Goal: Task Accomplishment & Management: Use online tool/utility

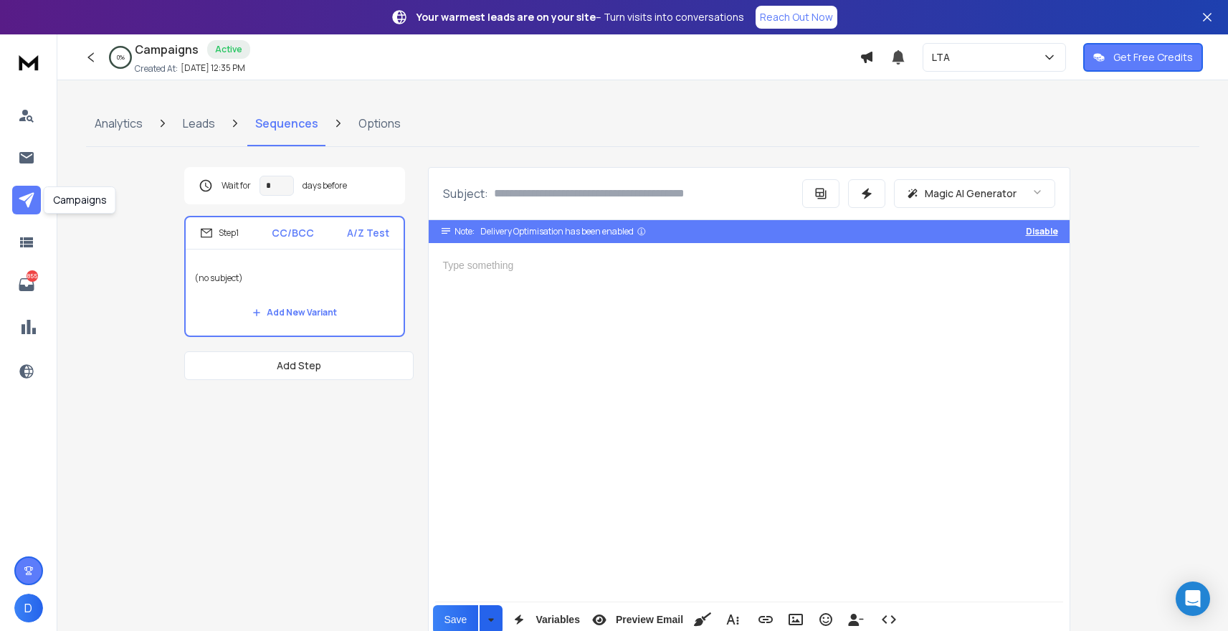
click at [30, 197] on icon at bounding box center [26, 199] width 15 height 15
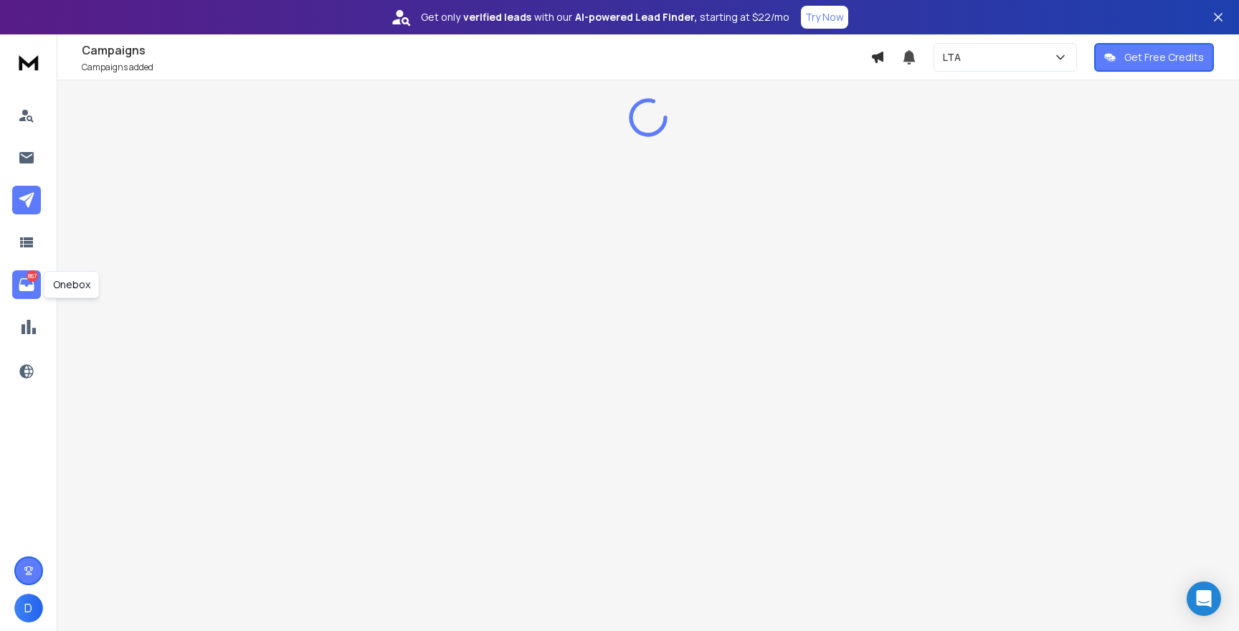
click at [23, 288] on icon at bounding box center [26, 284] width 15 height 13
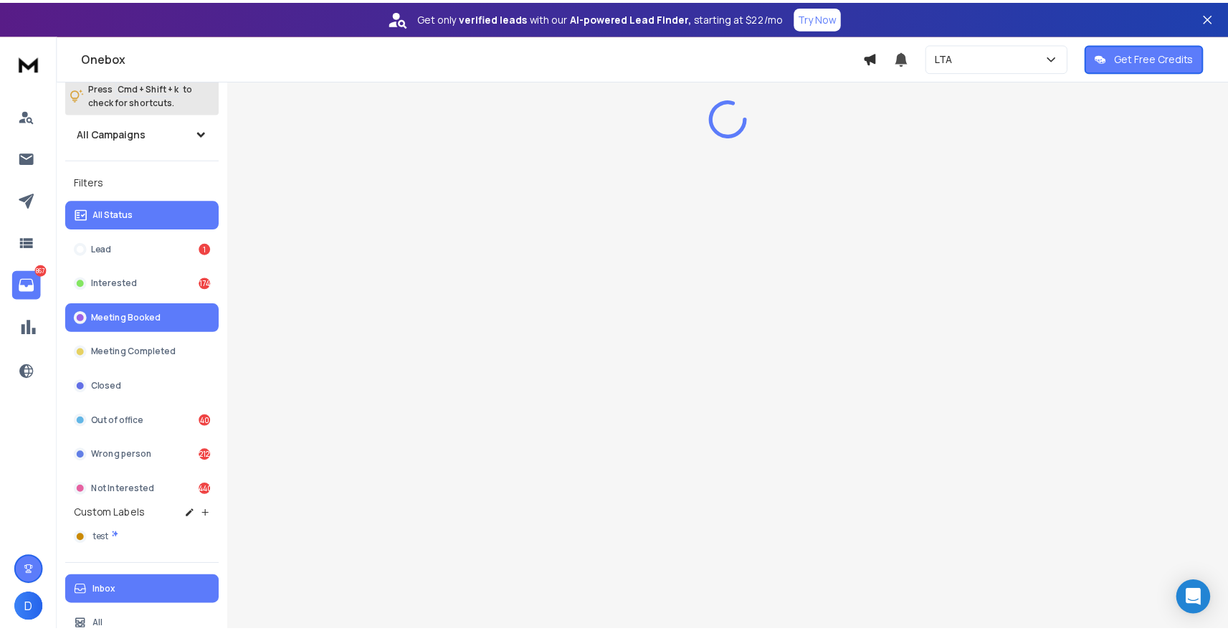
scroll to position [118, 0]
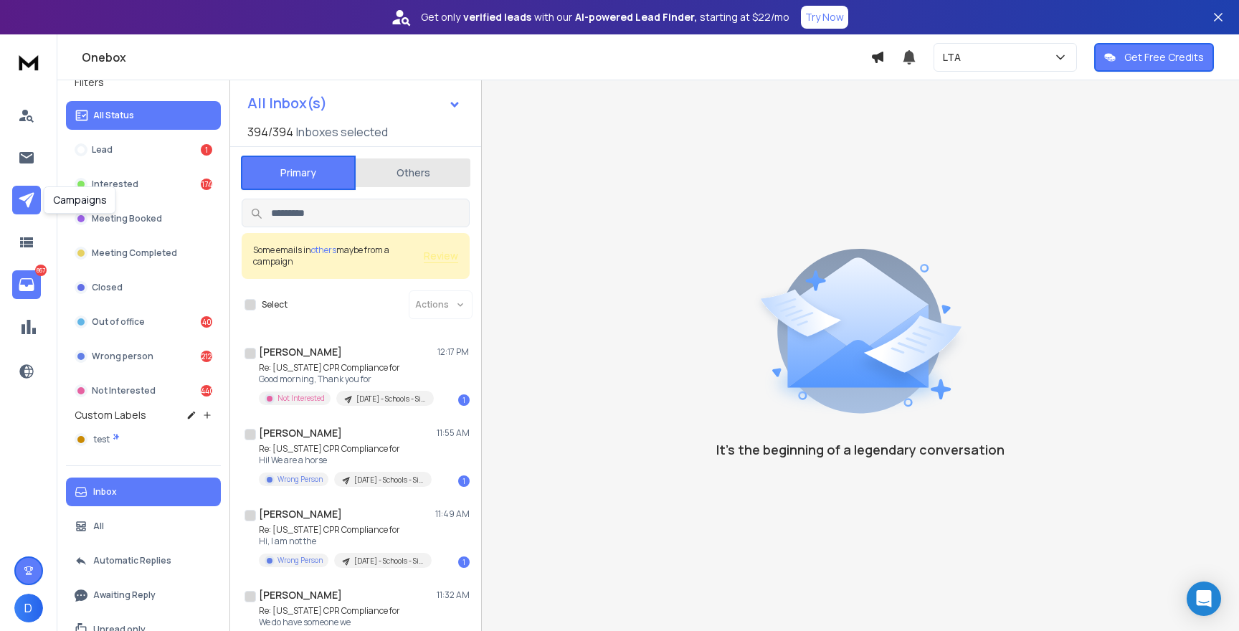
click at [21, 196] on icon at bounding box center [26, 199] width 15 height 15
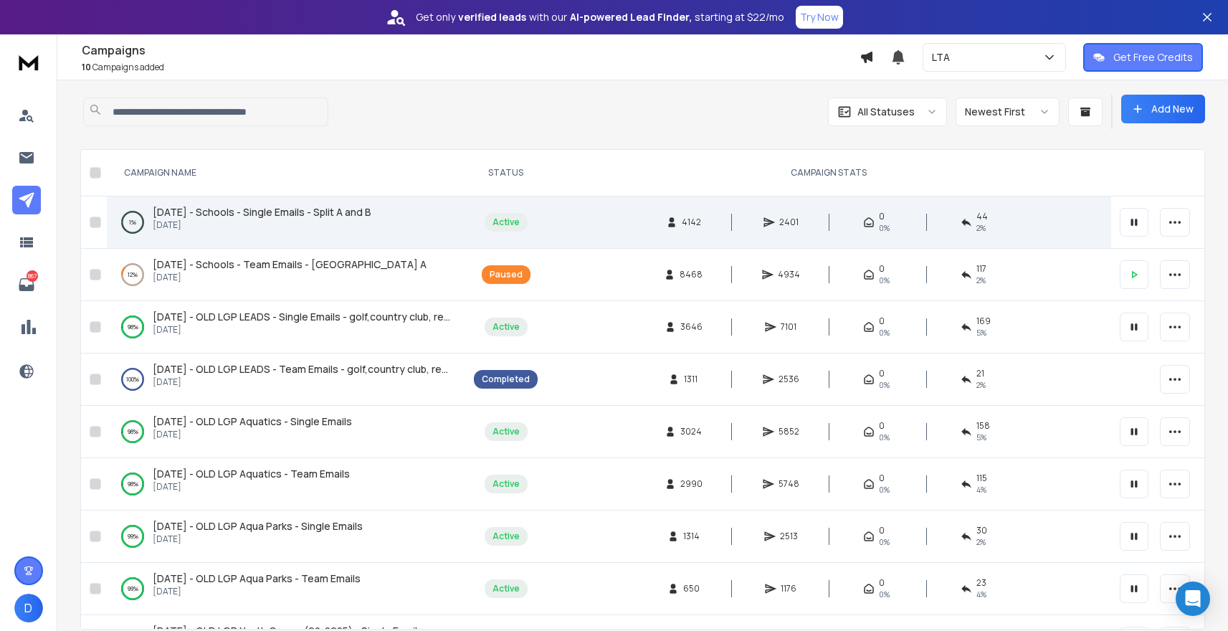
click at [357, 216] on span "[DATE] - Schools - Single Emails - Split A and B" at bounding box center [262, 212] width 219 height 14
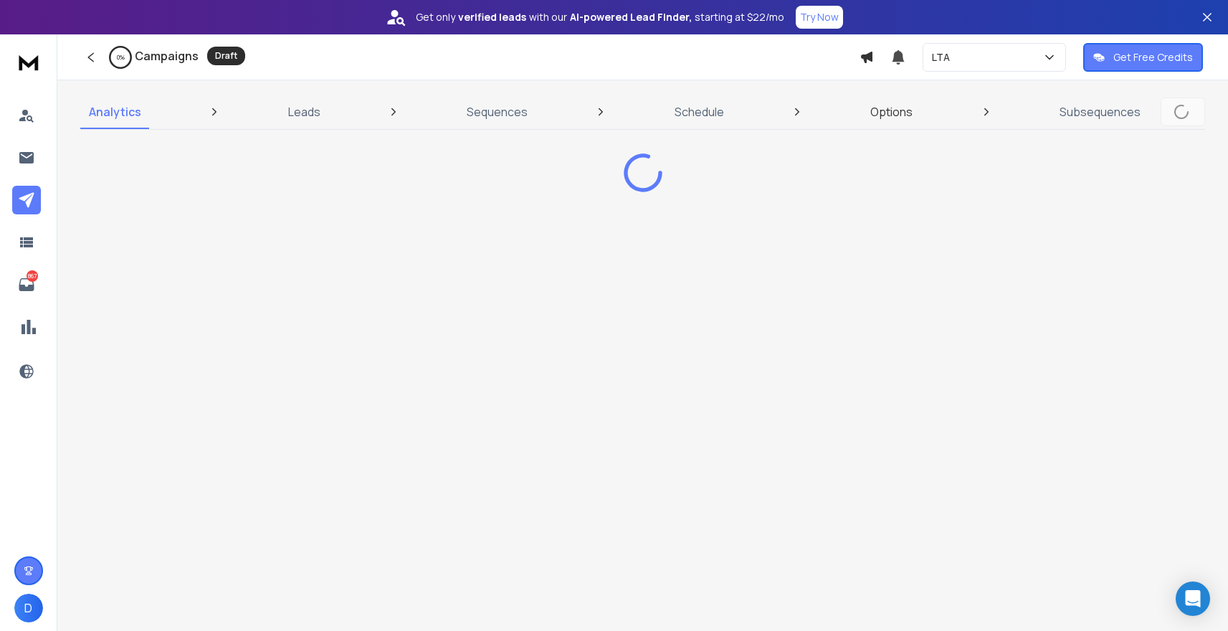
click at [894, 110] on p "Options" at bounding box center [892, 111] width 42 height 17
drag, startPoint x: 1106, startPoint y: 120, endPoint x: 1073, endPoint y: 158, distance: 50.4
click at [1105, 120] on p "Subsequences" at bounding box center [1111, 111] width 81 height 17
select select "*"
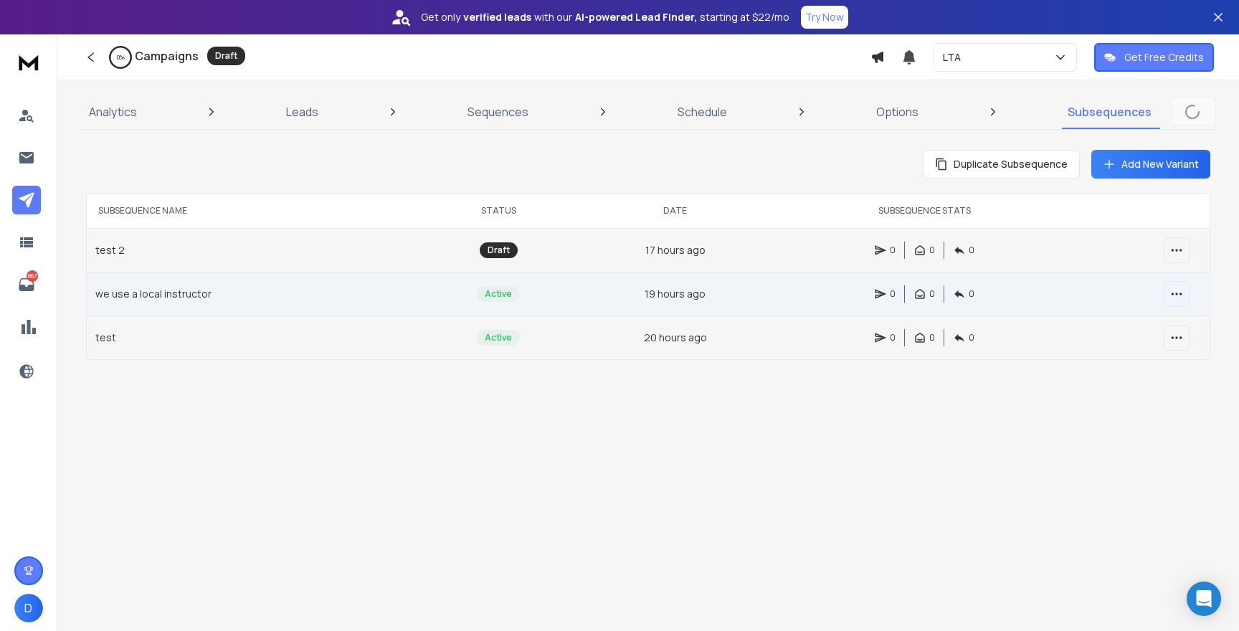
click at [241, 292] on td "we use a local instructor" at bounding box center [255, 294] width 336 height 44
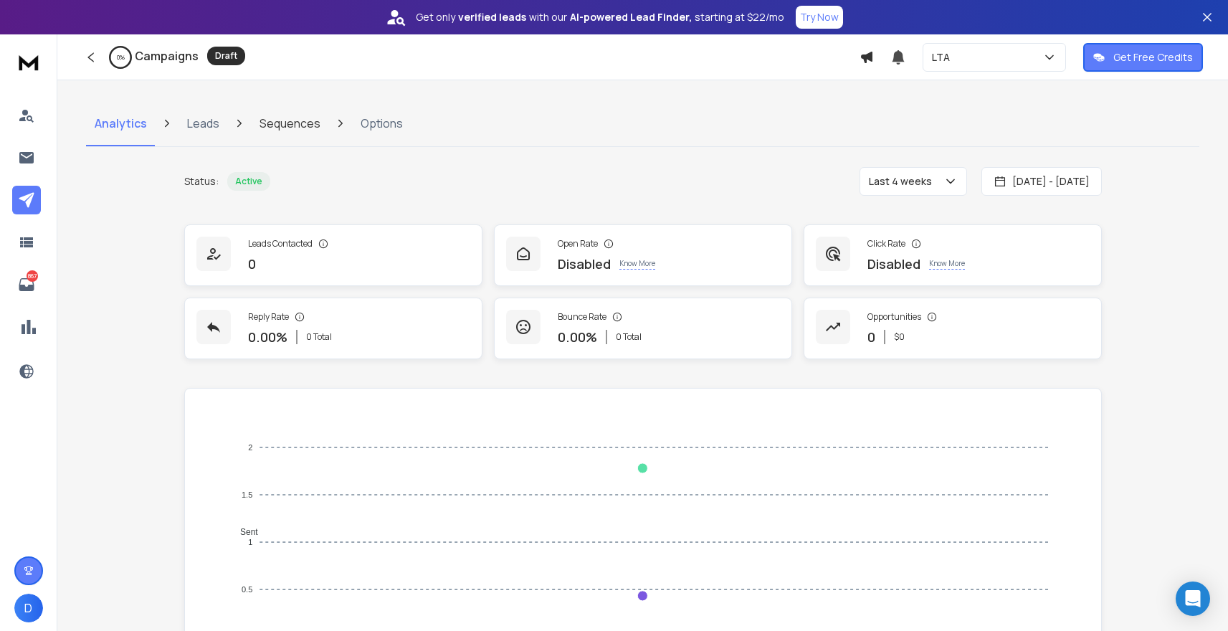
click at [276, 120] on p "Sequences" at bounding box center [290, 123] width 61 height 17
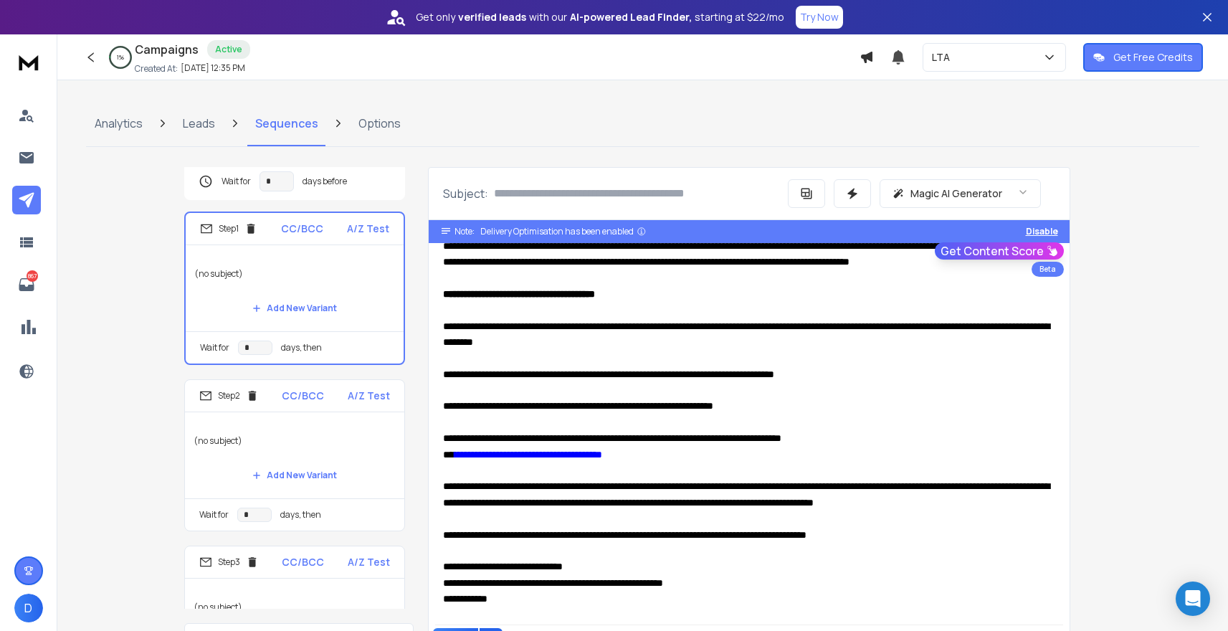
scroll to position [6, 0]
click at [311, 442] on p "(no subject)" at bounding box center [295, 439] width 202 height 40
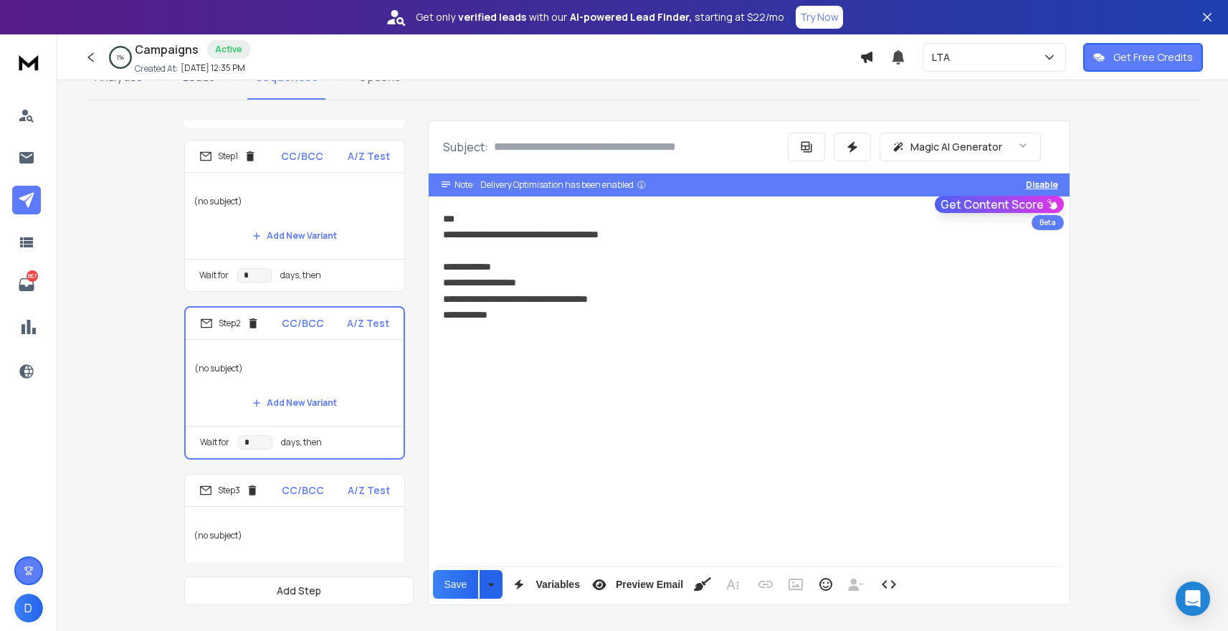
scroll to position [32, 0]
click at [284, 528] on p "(no subject)" at bounding box center [295, 533] width 202 height 40
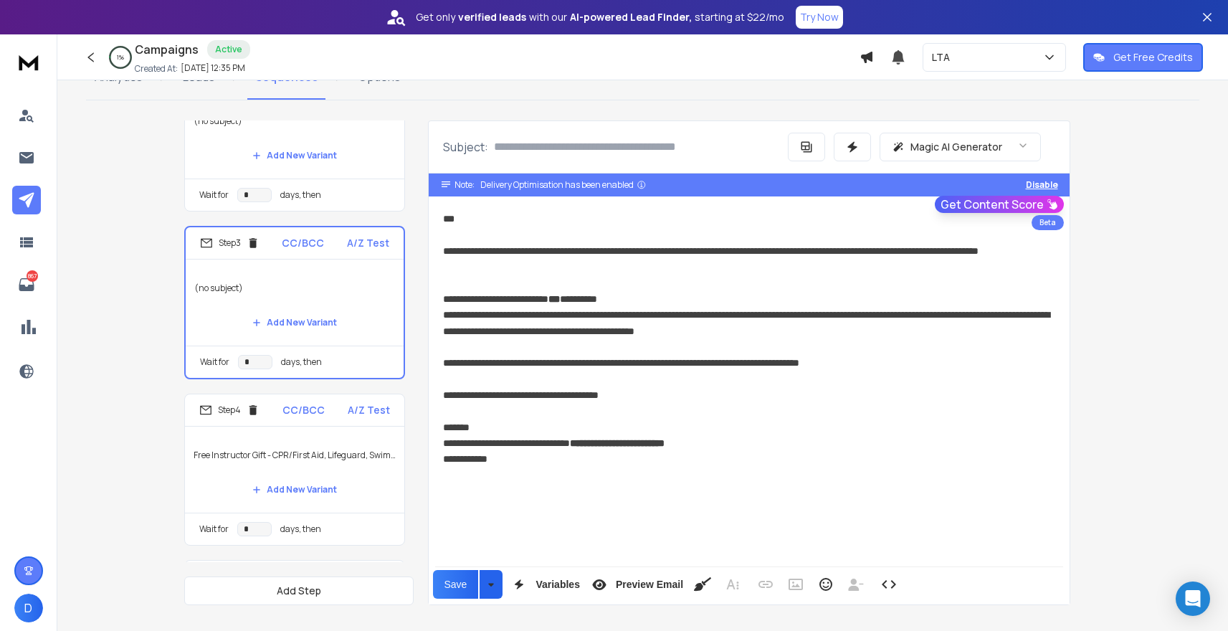
scroll to position [282, 0]
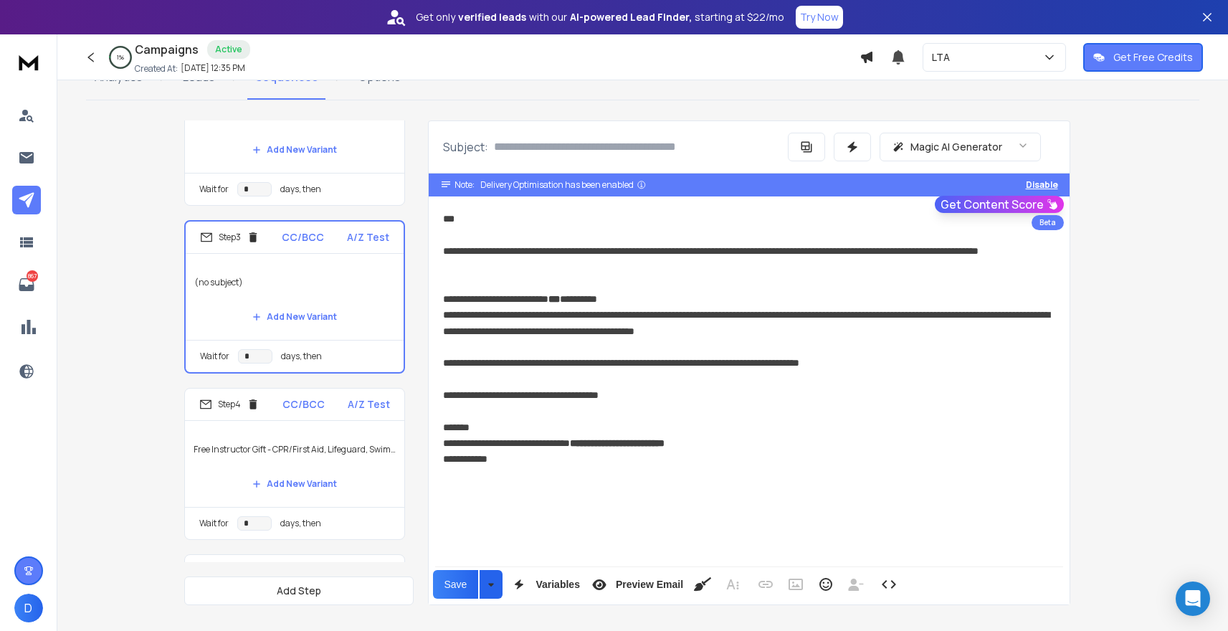
drag, startPoint x: 328, startPoint y: 451, endPoint x: 361, endPoint y: 437, distance: 36.0
click at [328, 451] on p "Free Instructor Gift - CPR/First Aid, Lifeguard, Swim Instructor" at bounding box center [295, 450] width 202 height 40
type input "**********"
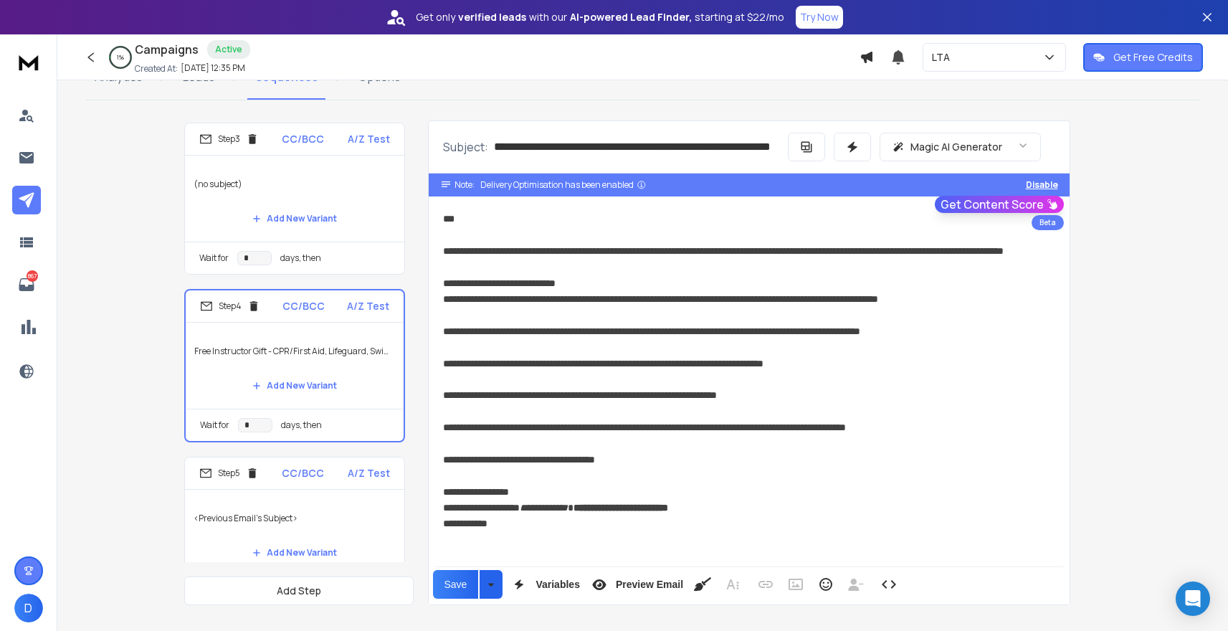
scroll to position [394, 0]
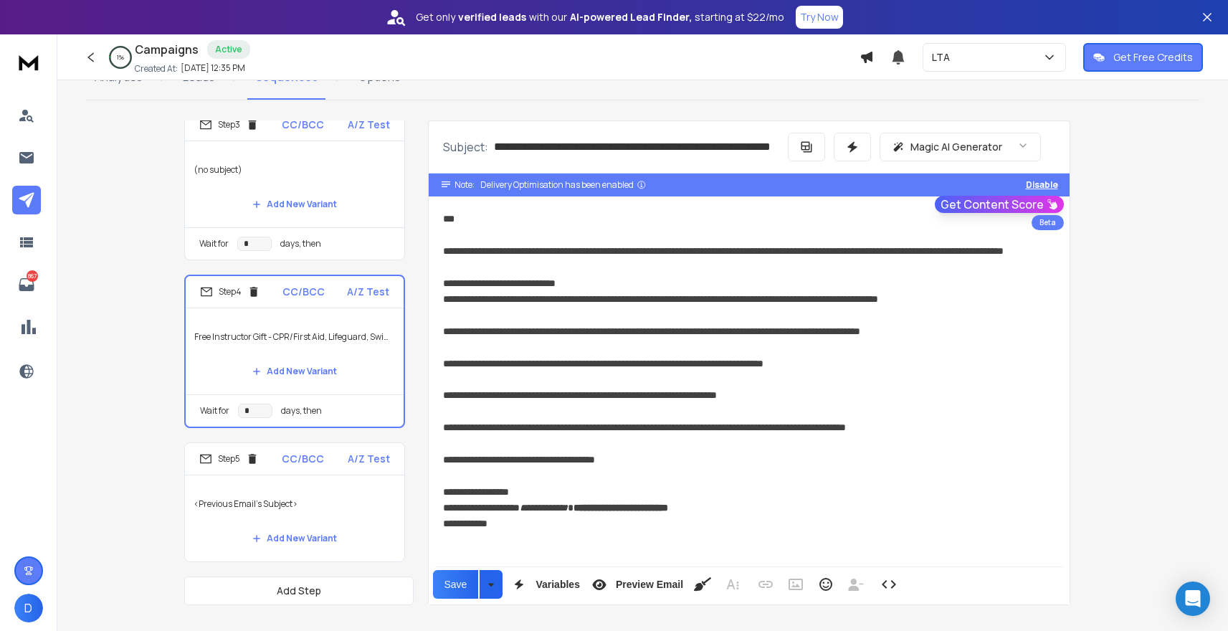
click at [314, 497] on p "<Previous Email's Subject>" at bounding box center [295, 504] width 202 height 40
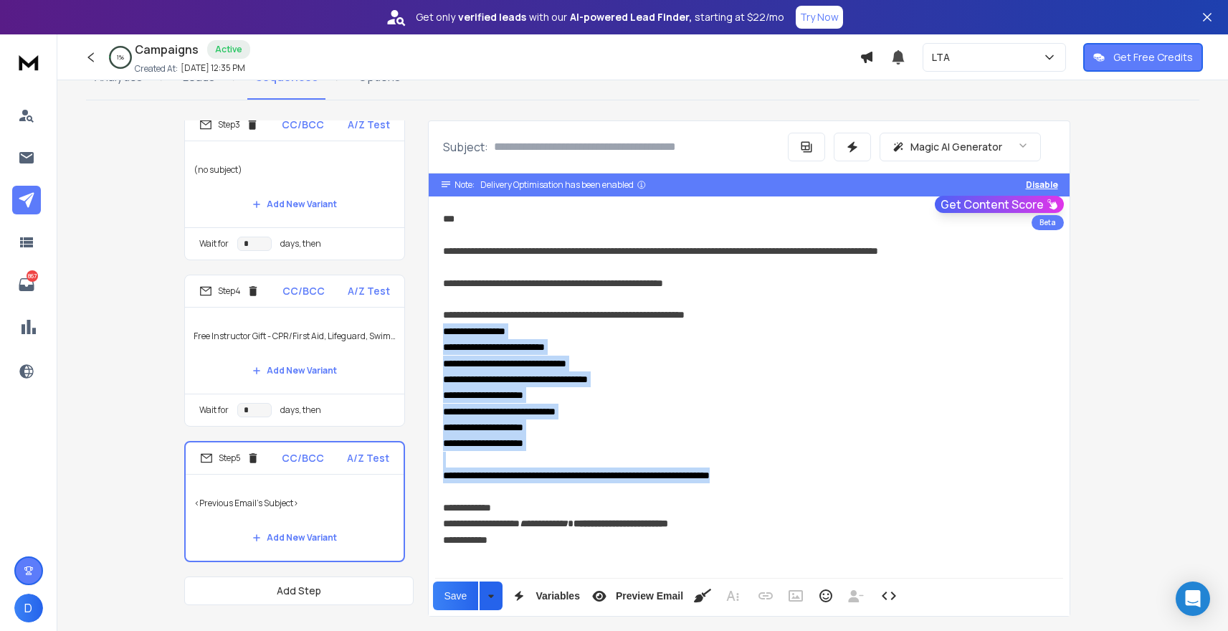
drag, startPoint x: 686, startPoint y: 485, endPoint x: 441, endPoint y: 330, distance: 289.5
click at [439, 333] on div "**********" at bounding box center [749, 385] width 641 height 379
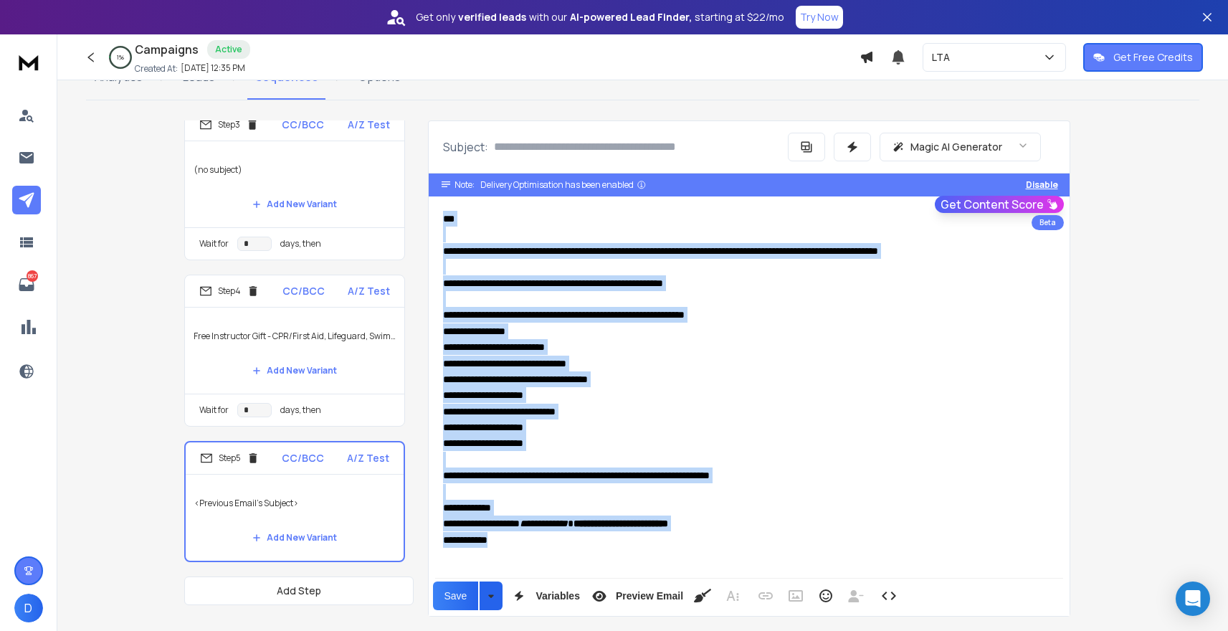
drag, startPoint x: 446, startPoint y: 217, endPoint x: 787, endPoint y: 539, distance: 468.2
click at [787, 539] on div "**********" at bounding box center [744, 379] width 602 height 337
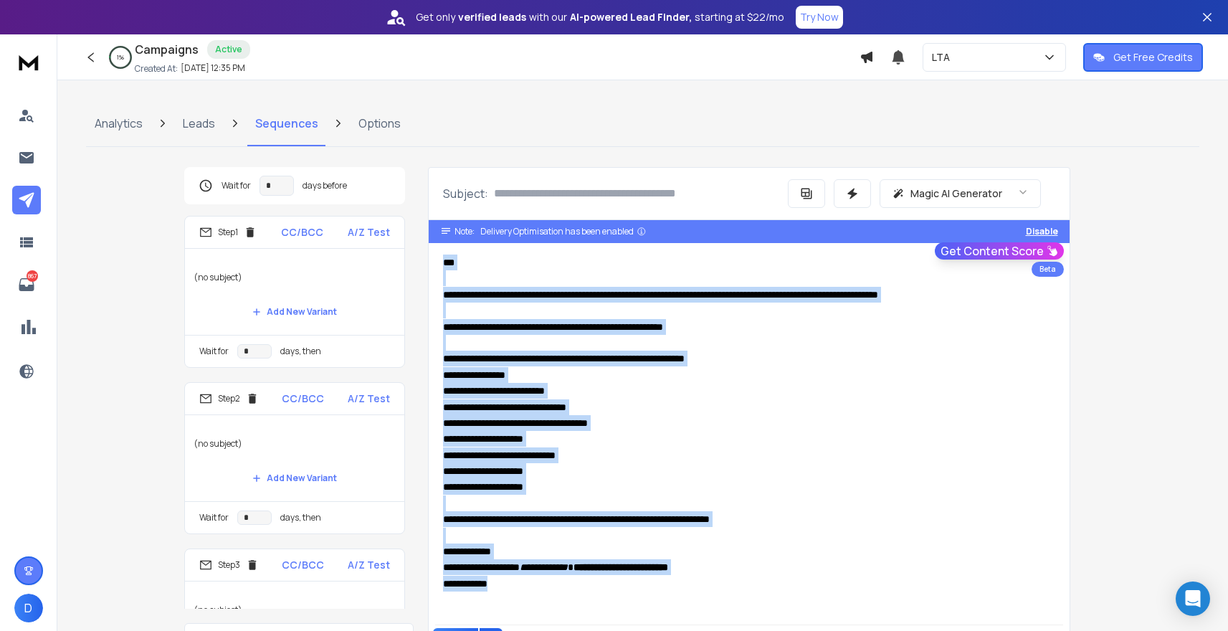
scroll to position [4, 0]
click at [267, 288] on p "(no subject)" at bounding box center [295, 277] width 202 height 40
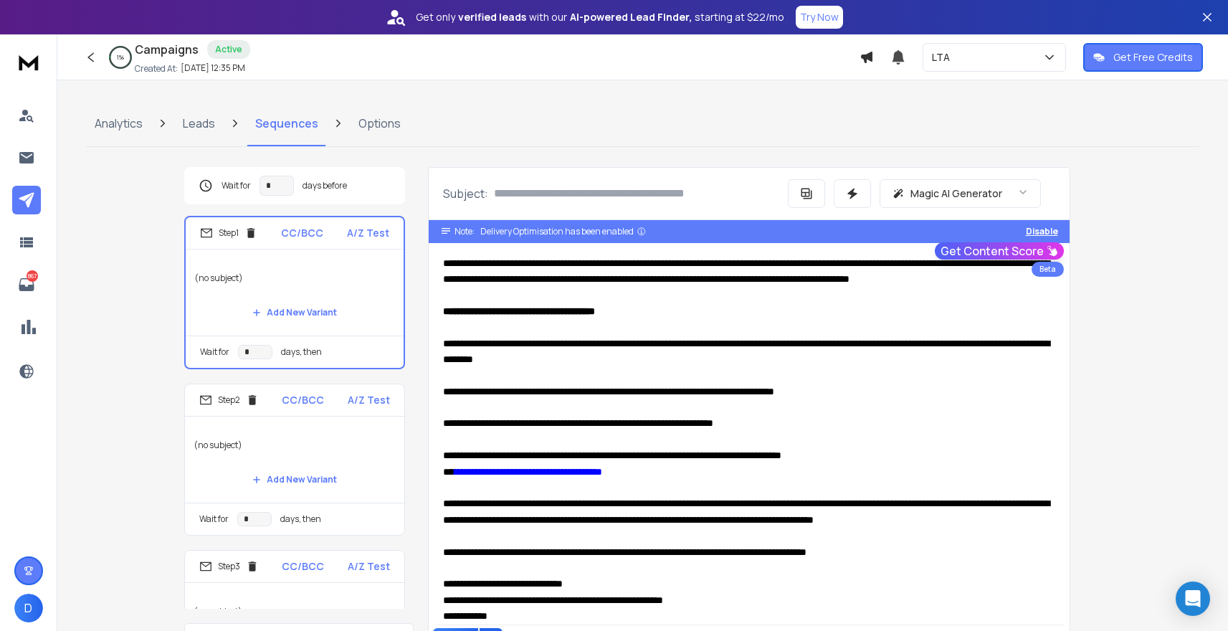
scroll to position [96, 0]
